Goal: Task Accomplishment & Management: Manage account settings

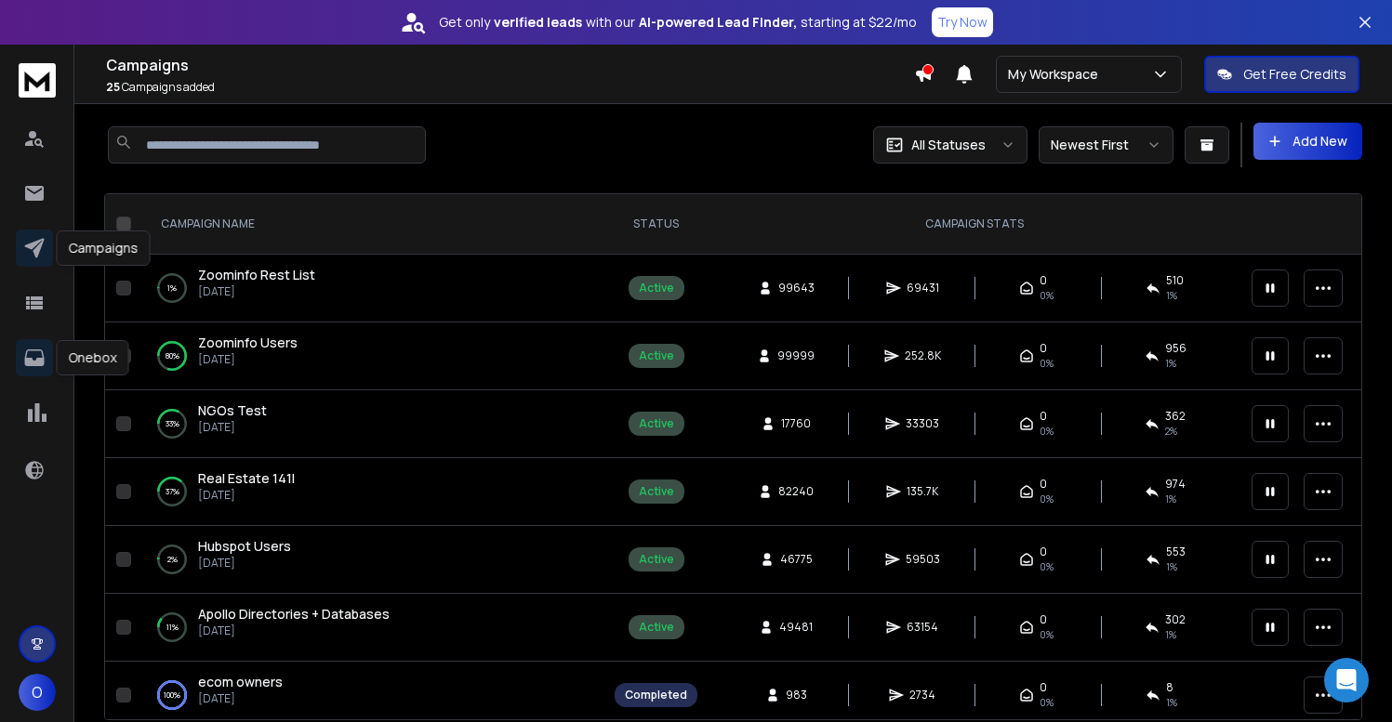
click at [42, 359] on icon at bounding box center [34, 358] width 20 height 17
click at [14, 350] on div "O" at bounding box center [37, 387] width 74 height 685
click at [25, 352] on icon at bounding box center [34, 358] width 20 height 17
click at [36, 356] on icon at bounding box center [34, 358] width 22 height 22
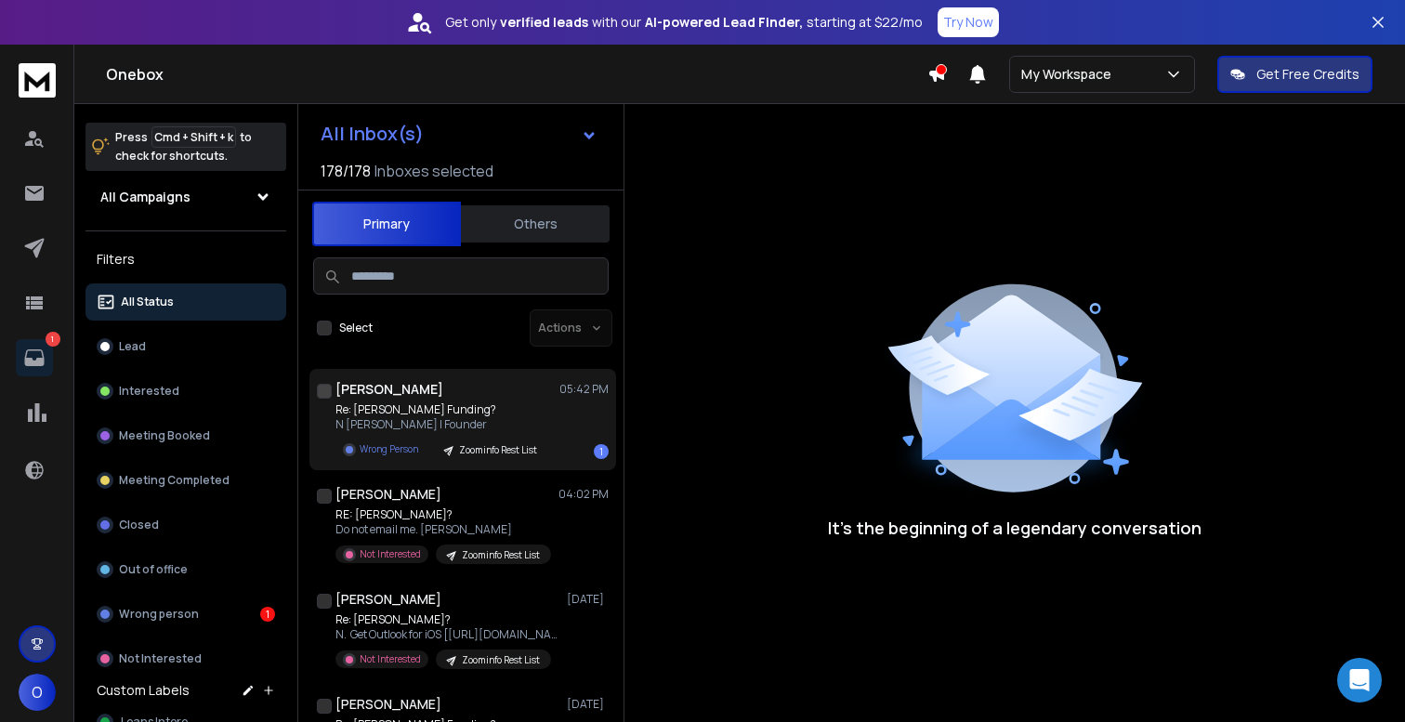
click at [541, 405] on p "Re: [PERSON_NAME] Funding?" at bounding box center [442, 409] width 213 height 15
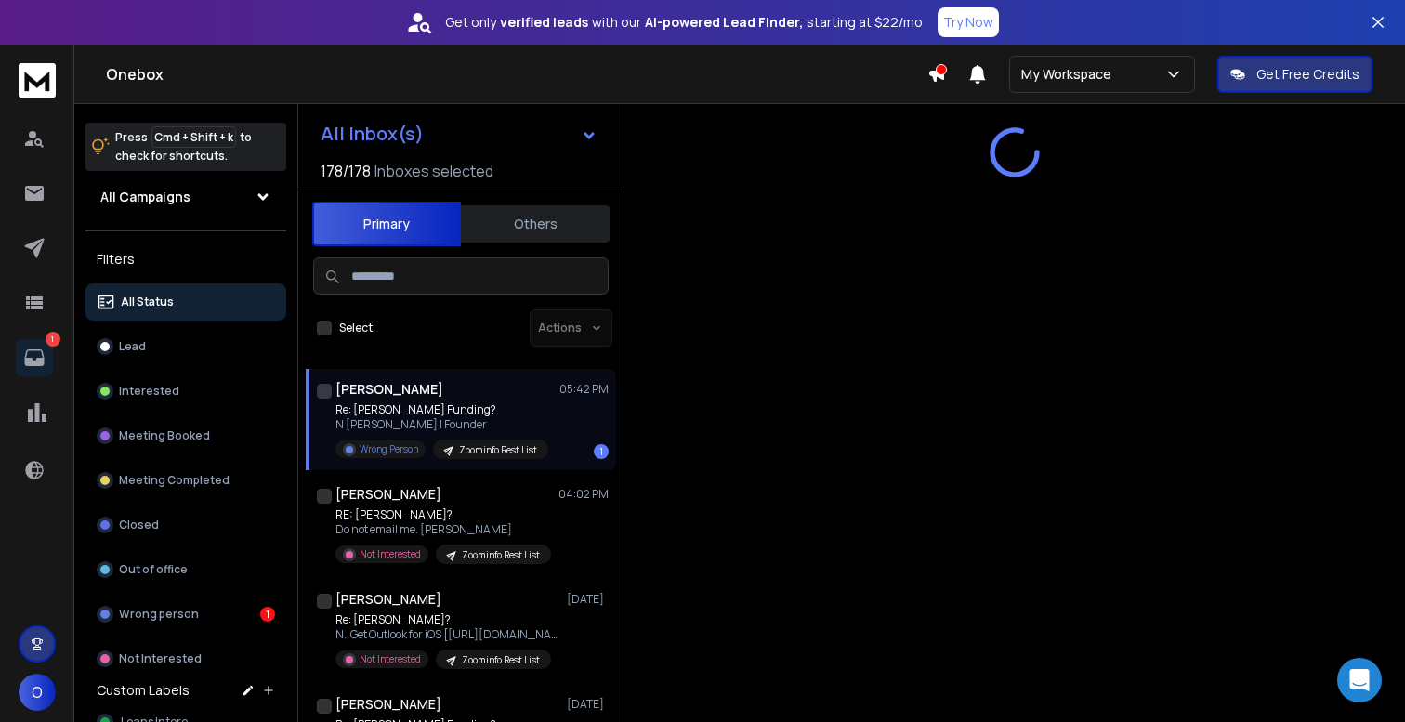
click at [496, 238] on button "Others" at bounding box center [535, 224] width 149 height 41
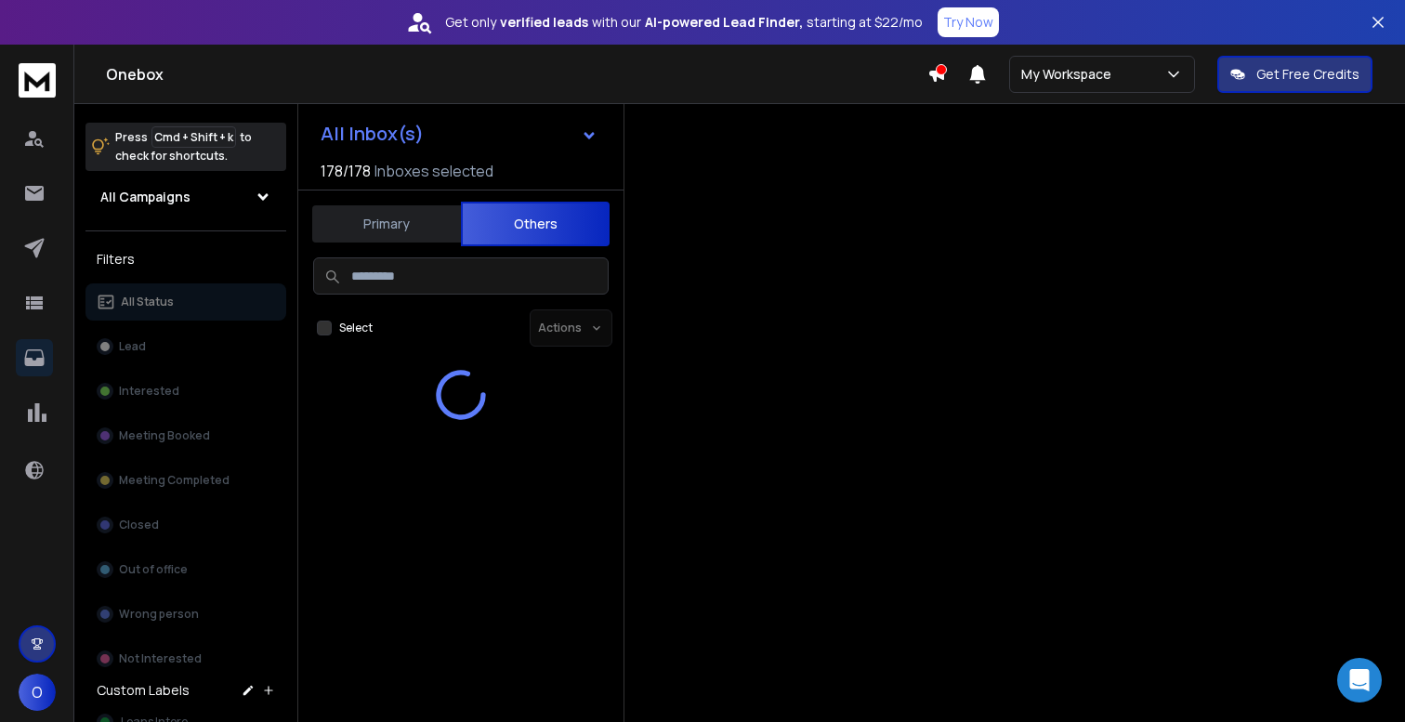
click at [496, 238] on button "Others" at bounding box center [535, 224] width 149 height 45
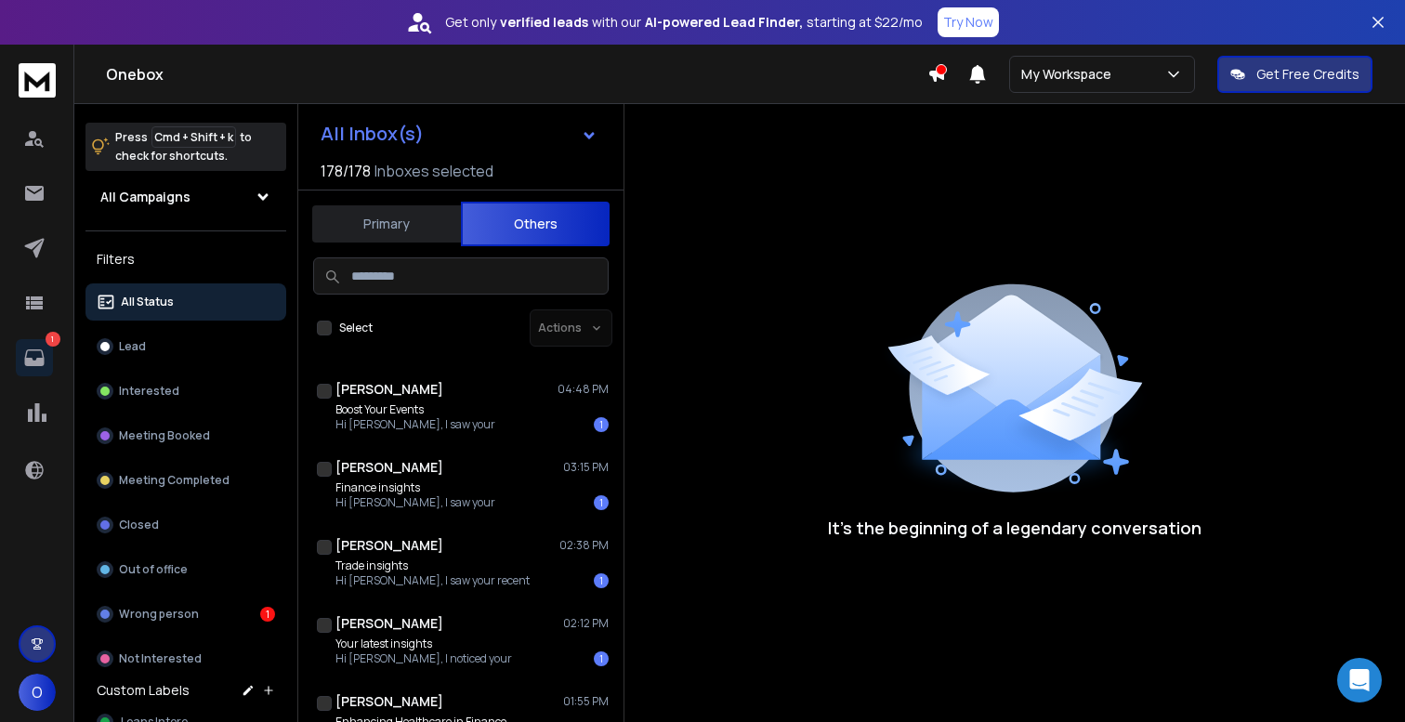
click at [387, 236] on button "Primary" at bounding box center [386, 224] width 149 height 41
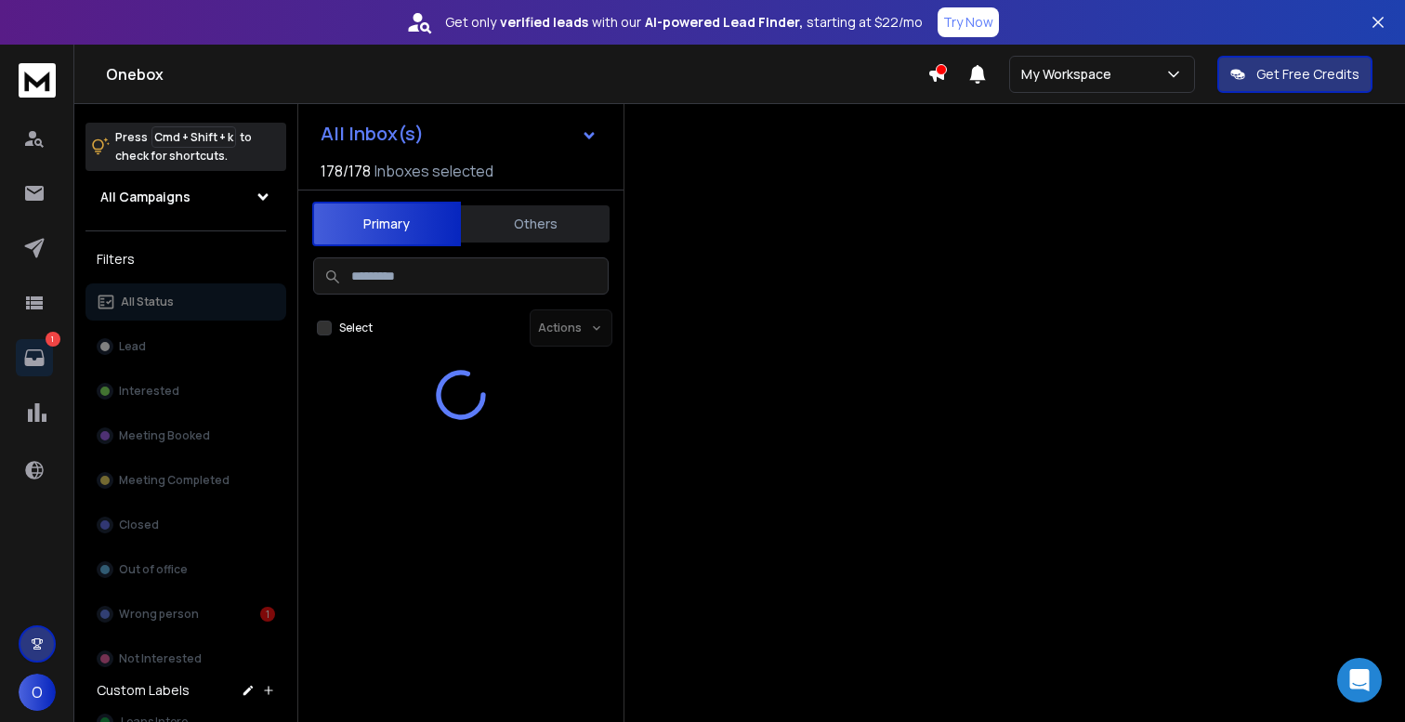
click at [387, 236] on button "Primary" at bounding box center [386, 224] width 149 height 45
